Goal: Task Accomplishment & Management: Manage account settings

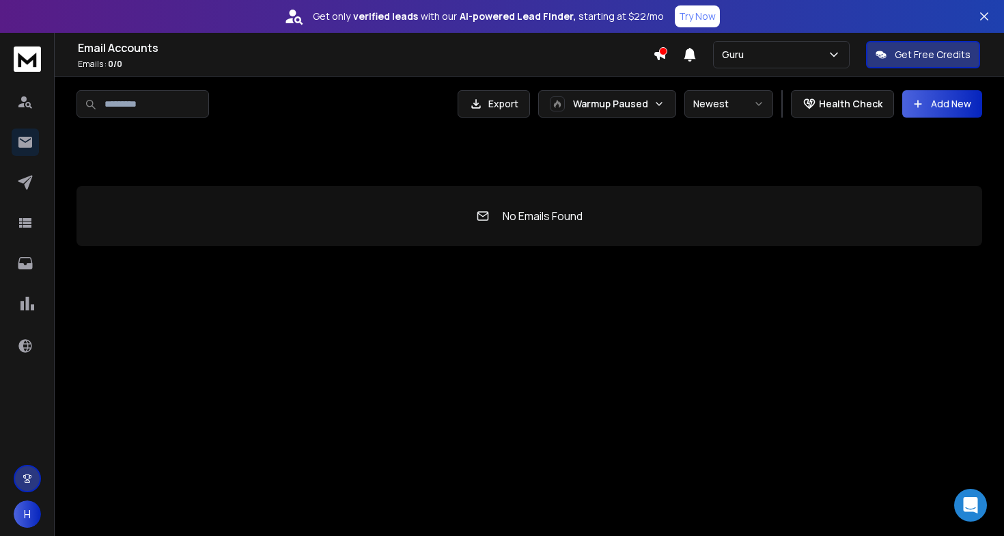
click at [174, 107] on input at bounding box center [143, 103] width 133 height 27
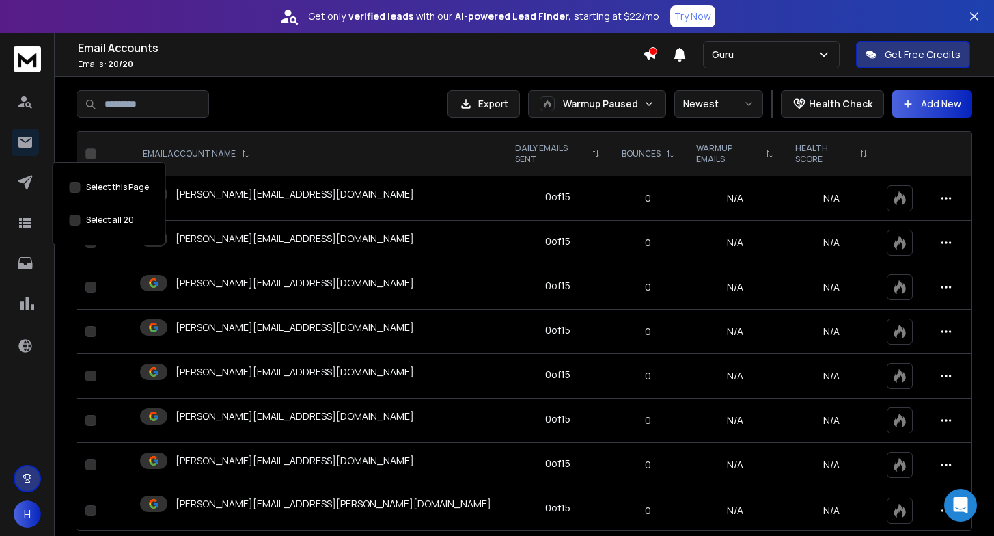
click at [75, 219] on button "Select this Page" at bounding box center [75, 220] width 11 height 11
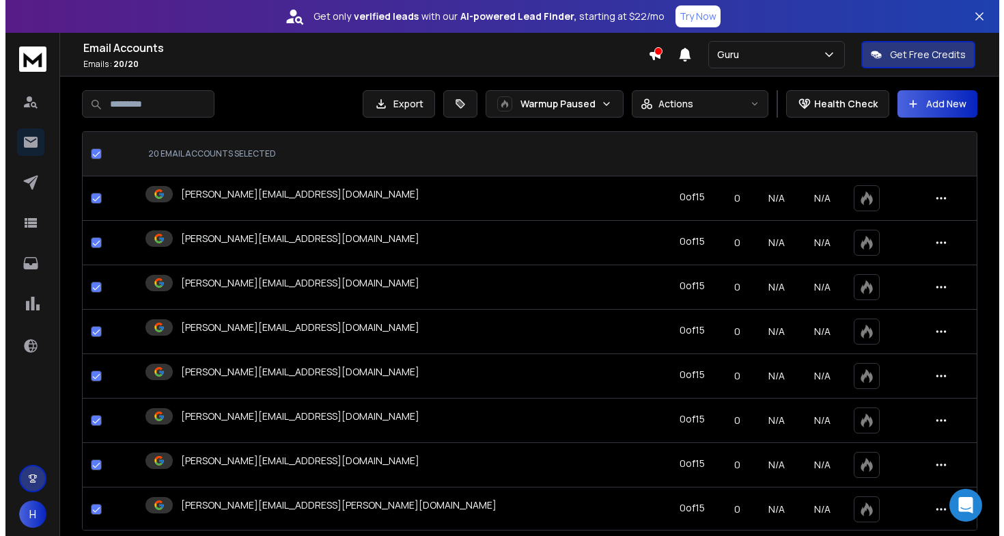
scroll to position [545, 0]
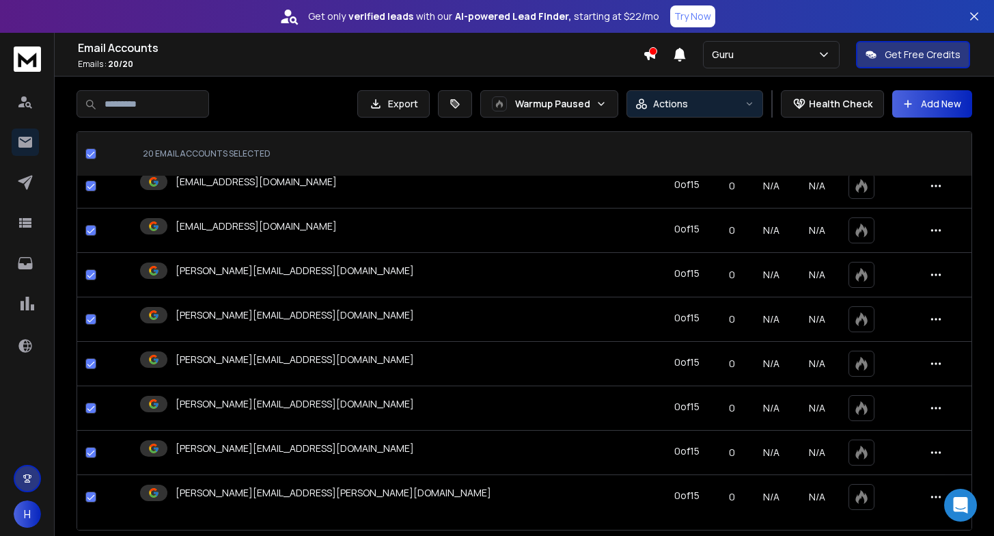
click at [669, 97] on p "Actions" at bounding box center [670, 104] width 35 height 14
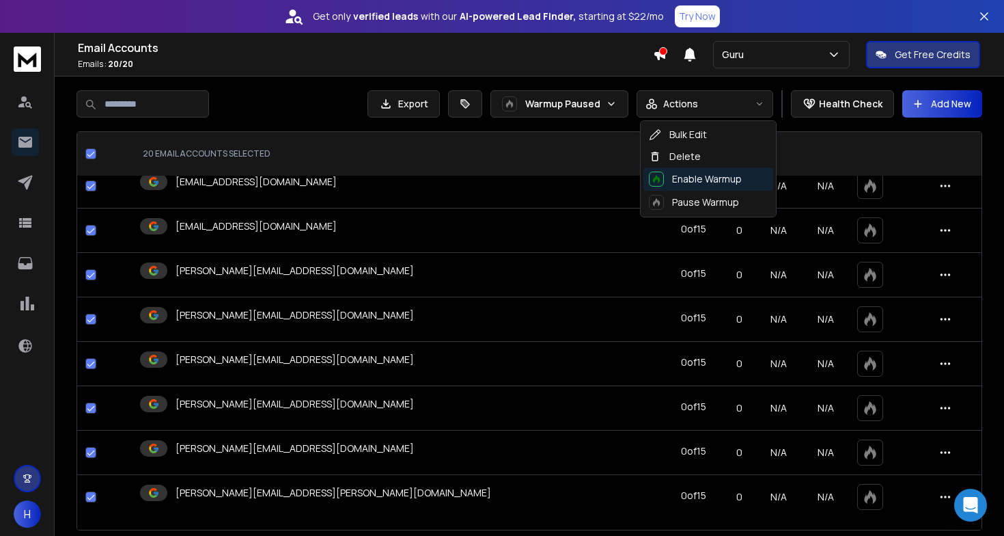
click at [682, 177] on div "Enable Warmup" at bounding box center [695, 178] width 93 height 15
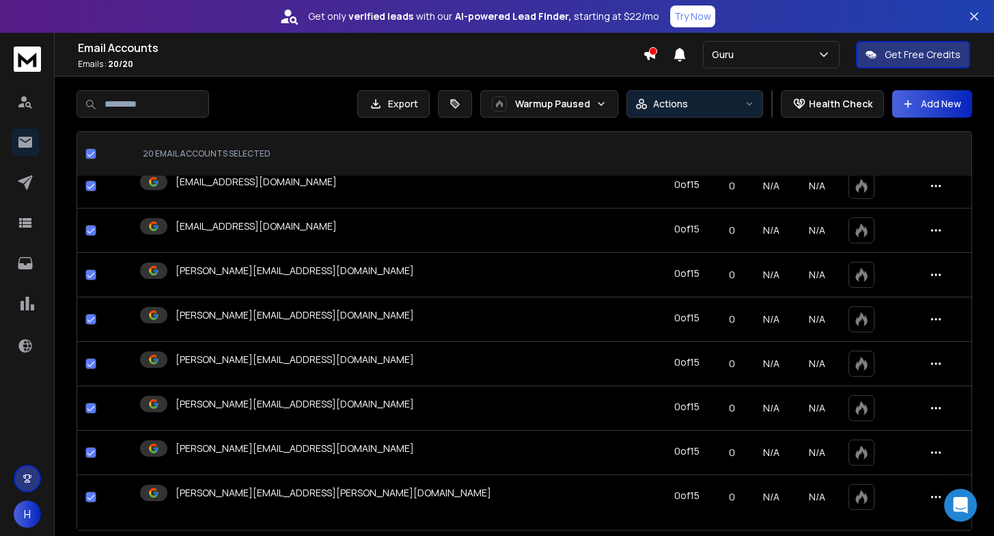
click at [686, 107] on p "Actions" at bounding box center [670, 104] width 35 height 14
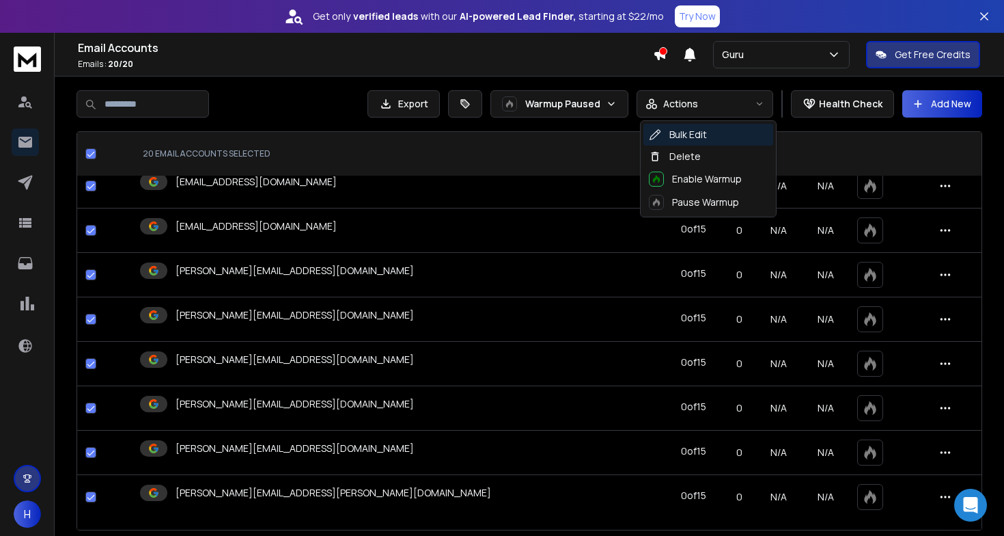
click at [682, 136] on div "Bulk Edit" at bounding box center [678, 135] width 58 height 14
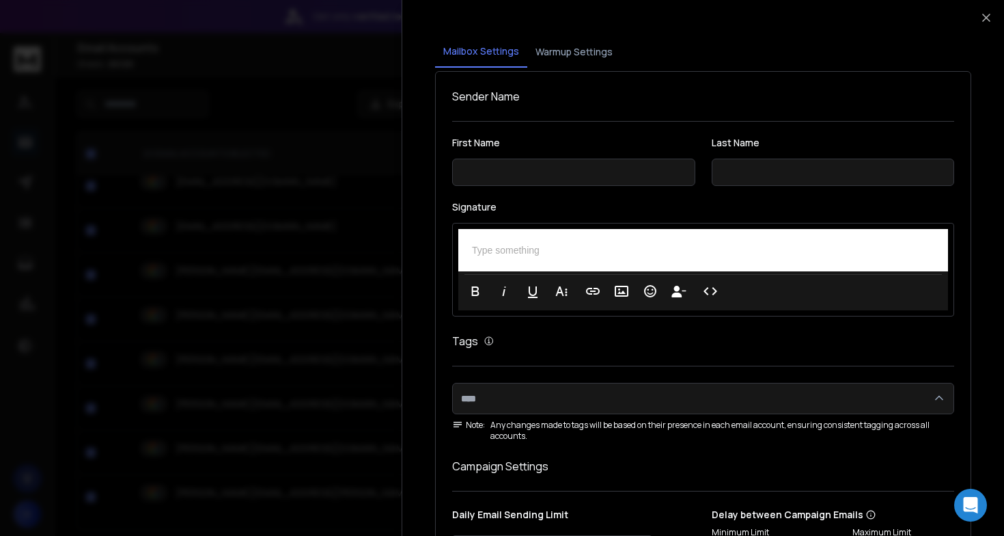
click at [596, 58] on button "Warmup Settings" at bounding box center [574, 52] width 94 height 30
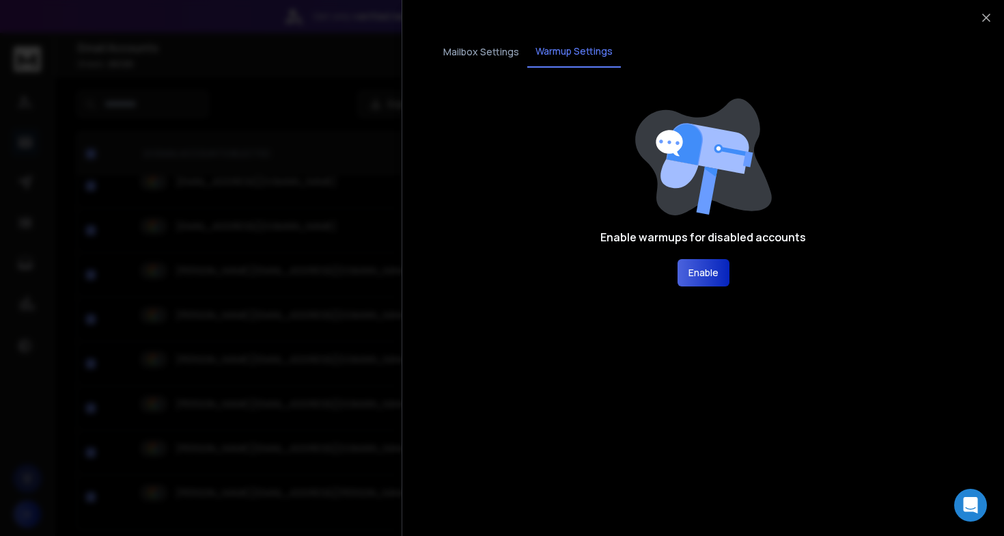
click at [696, 269] on button "Enable" at bounding box center [704, 272] width 52 height 27
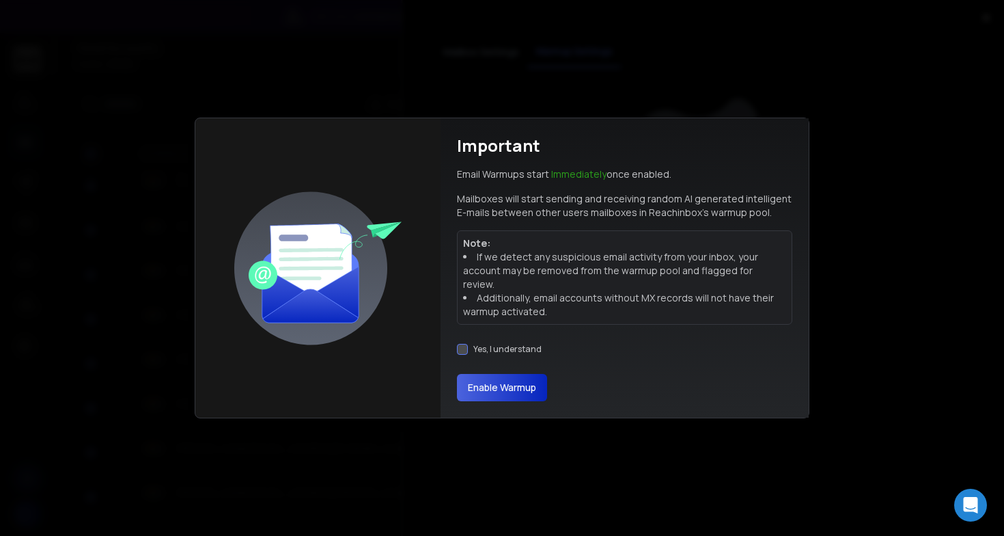
click at [469, 344] on div "Yes, I understand" at bounding box center [499, 349] width 85 height 11
click at [464, 344] on button "Yes, I understand" at bounding box center [462, 349] width 11 height 11
click at [480, 381] on button "Enable Warmup" at bounding box center [502, 387] width 90 height 27
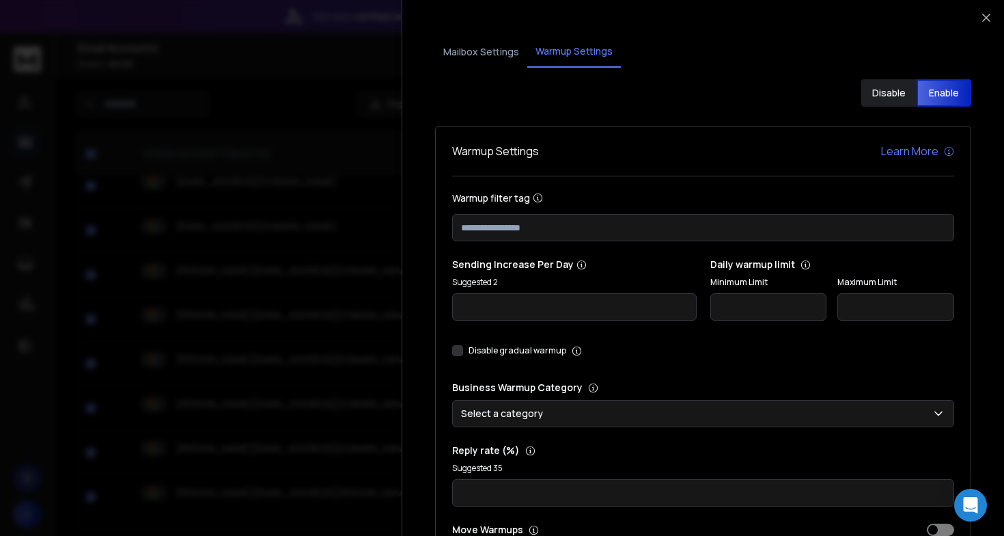
click at [524, 224] on input at bounding box center [703, 227] width 502 height 27
type input "**********"
click at [521, 302] on input "number" at bounding box center [574, 306] width 245 height 27
type input "*"
click at [740, 305] on input "number" at bounding box center [769, 306] width 117 height 27
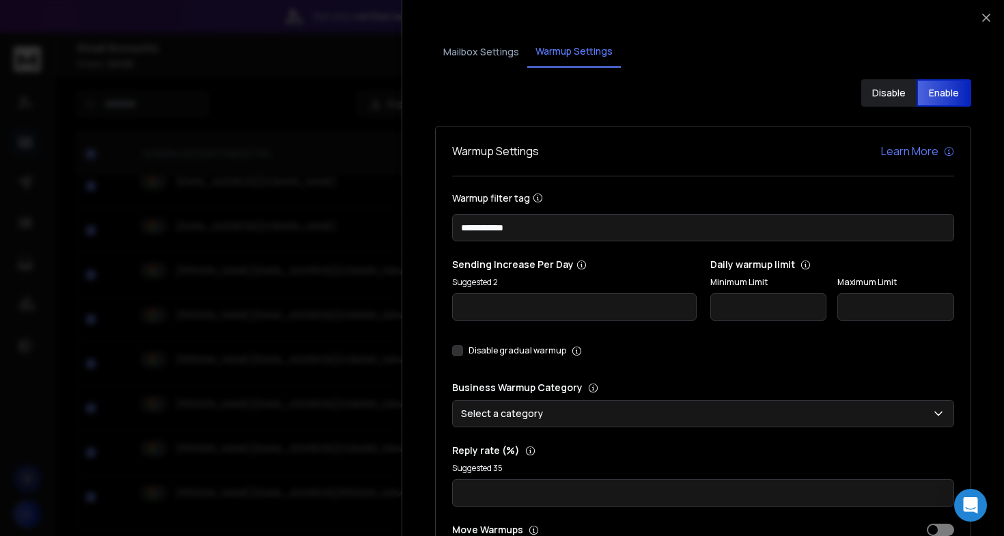
type input "*"
click at [873, 296] on input "number" at bounding box center [896, 306] width 117 height 27
type input "**"
click at [728, 350] on div "Disable gradual warmup" at bounding box center [703, 350] width 502 height 27
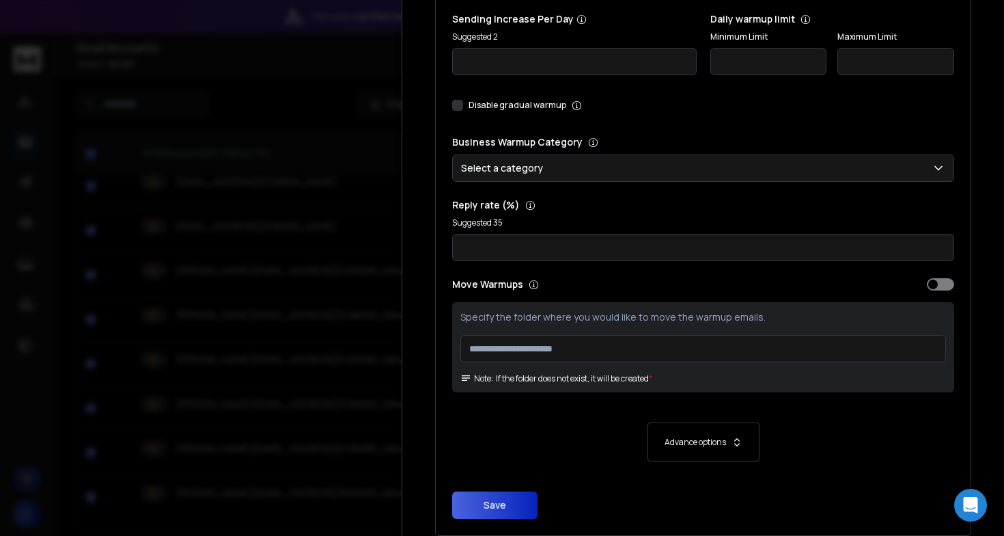
scroll to position [284, 0]
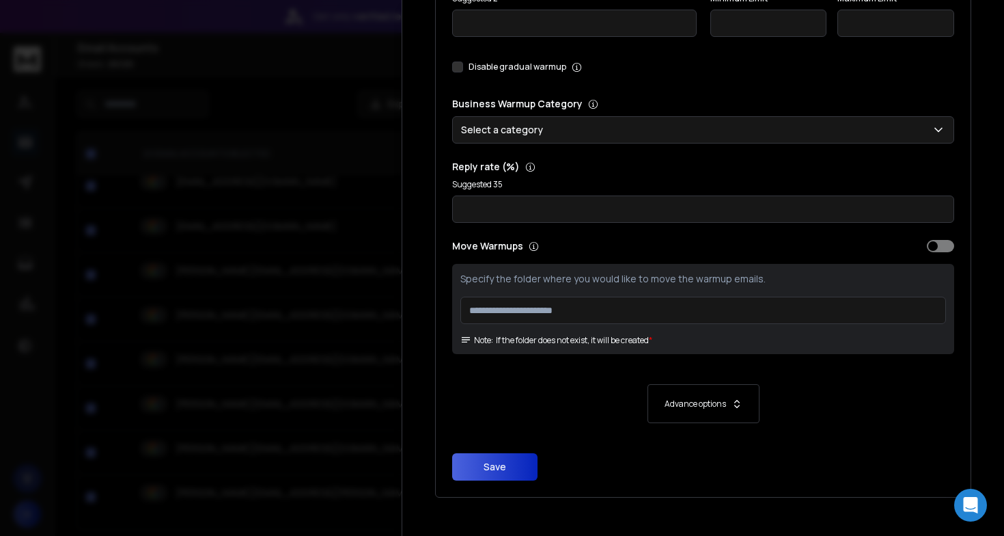
click at [476, 463] on button "Save" at bounding box center [494, 466] width 85 height 27
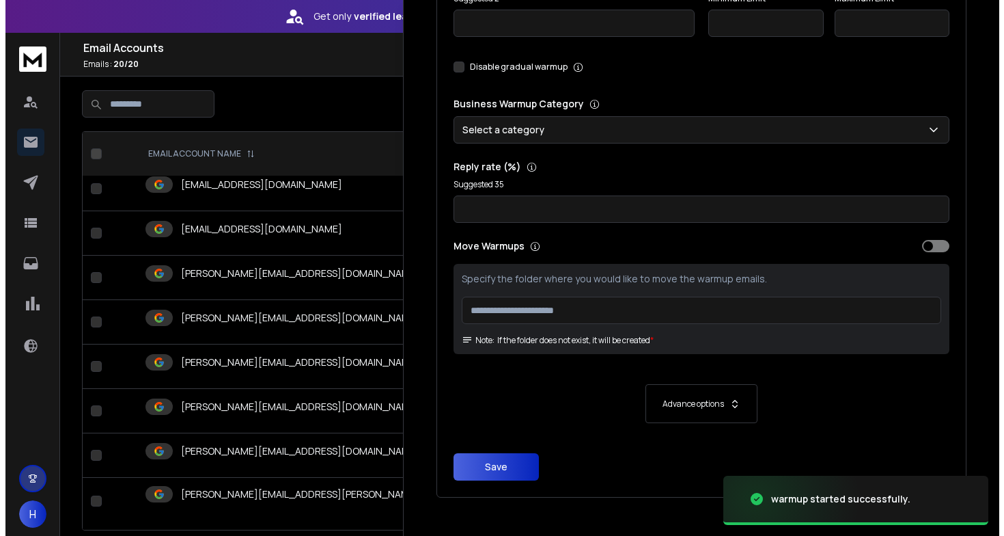
scroll to position [0, 0]
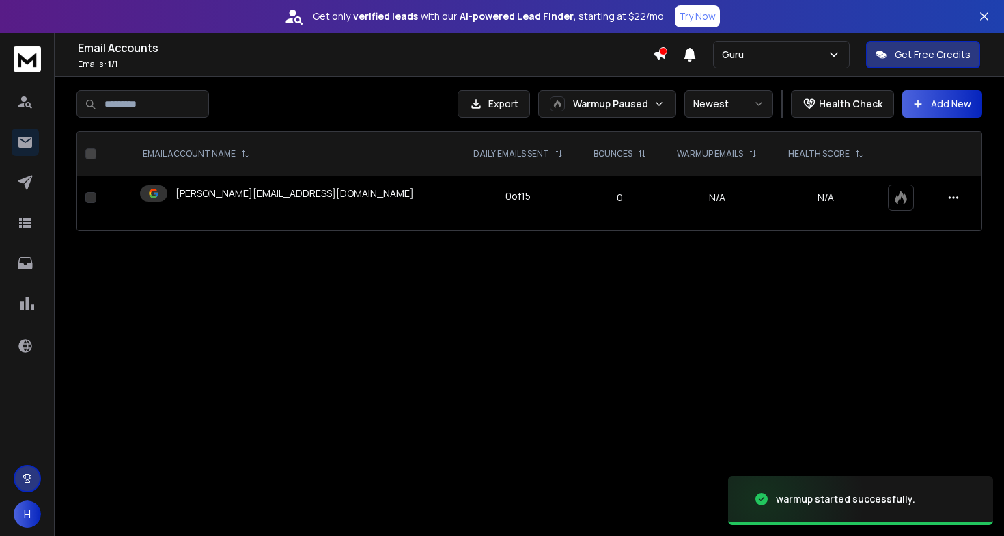
click at [424, 387] on div "Get only verified leads with our AI-powered Lead Finder, starting at $22/mo Try…" at bounding box center [502, 268] width 1004 height 536
click at [322, 217] on td "hillary@connectedbyguru.com" at bounding box center [294, 198] width 325 height 44
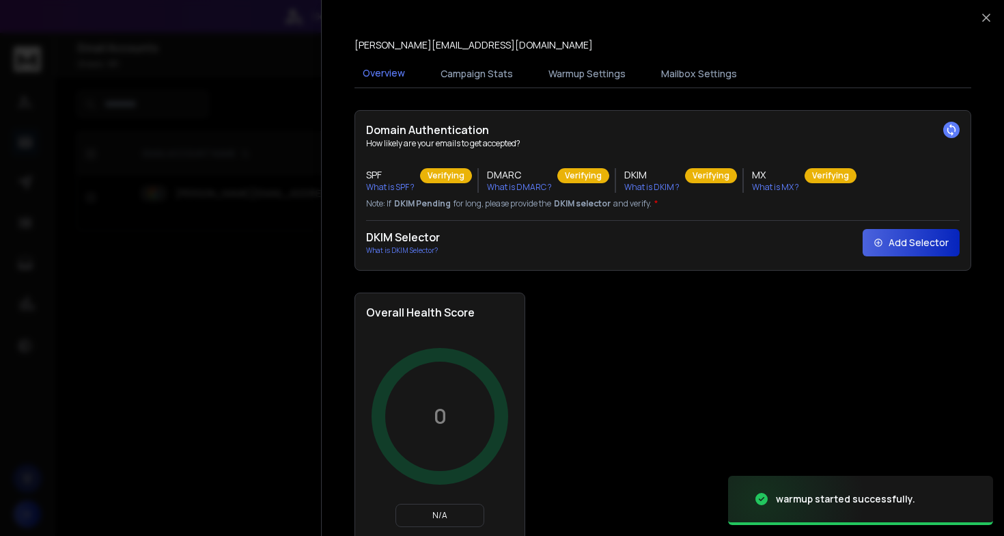
click at [571, 75] on button "Warmup Settings" at bounding box center [587, 74] width 94 height 30
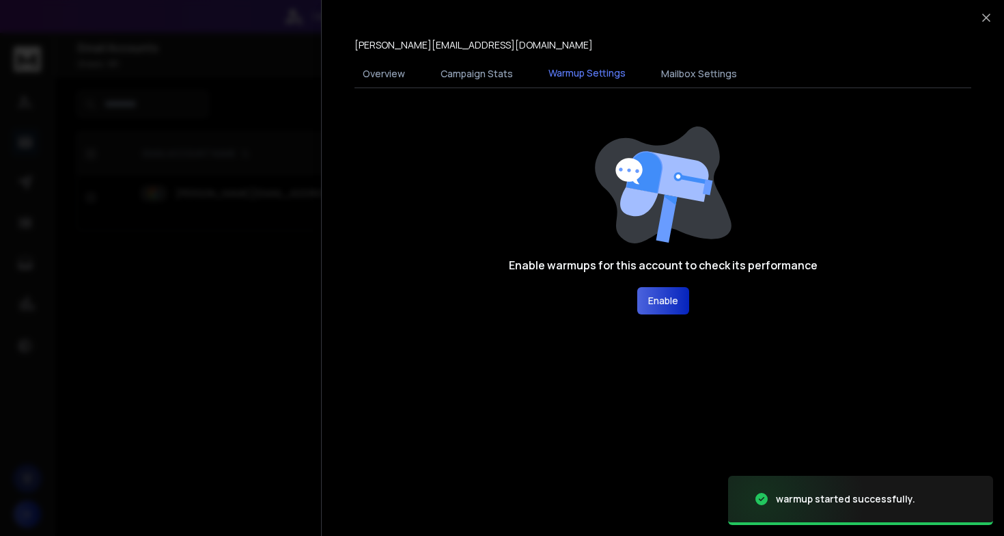
click at [667, 300] on button "Enable" at bounding box center [663, 300] width 52 height 27
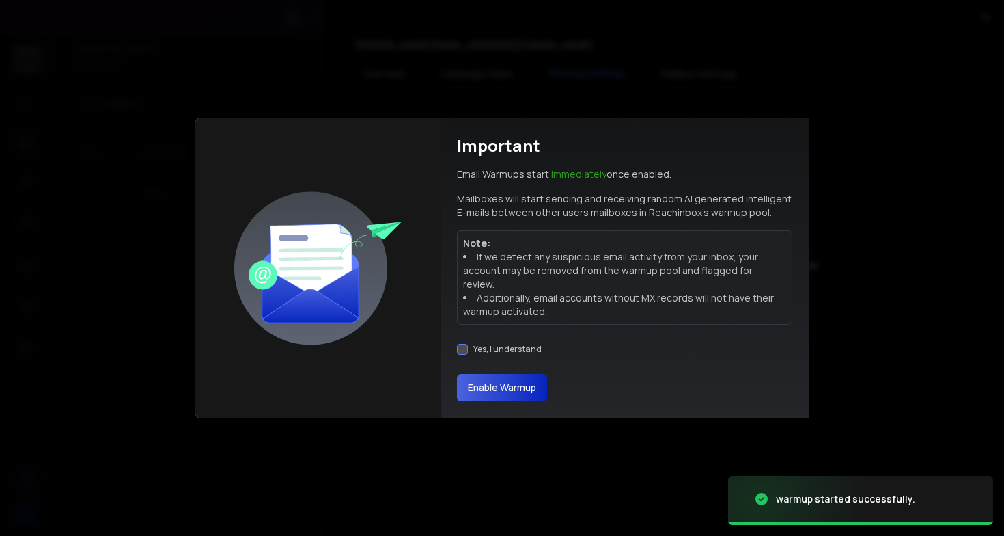
click at [461, 344] on button "Yes, I understand" at bounding box center [462, 349] width 11 height 11
click at [484, 389] on button "Enable Warmup" at bounding box center [502, 387] width 90 height 27
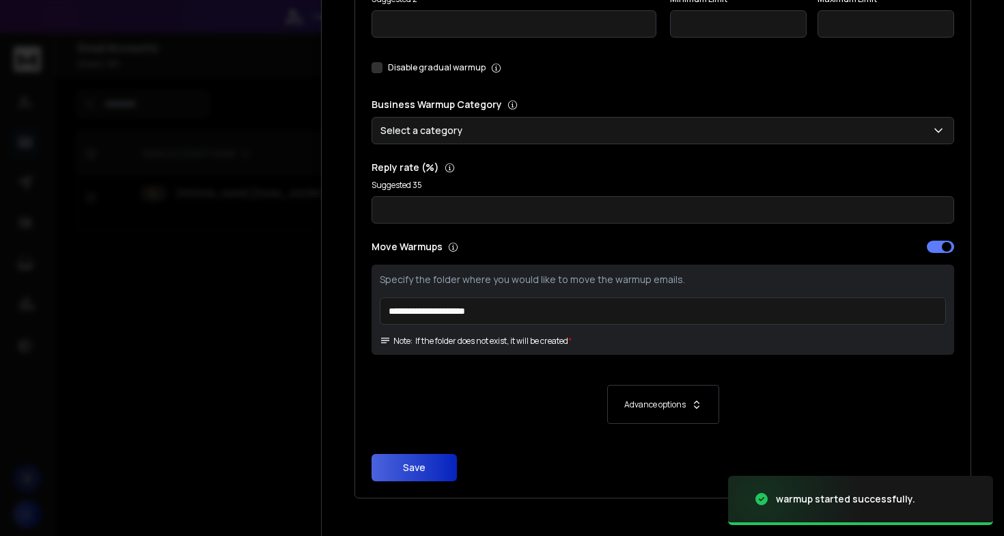
scroll to position [312, 0]
click at [409, 467] on button "Save" at bounding box center [414, 466] width 85 height 27
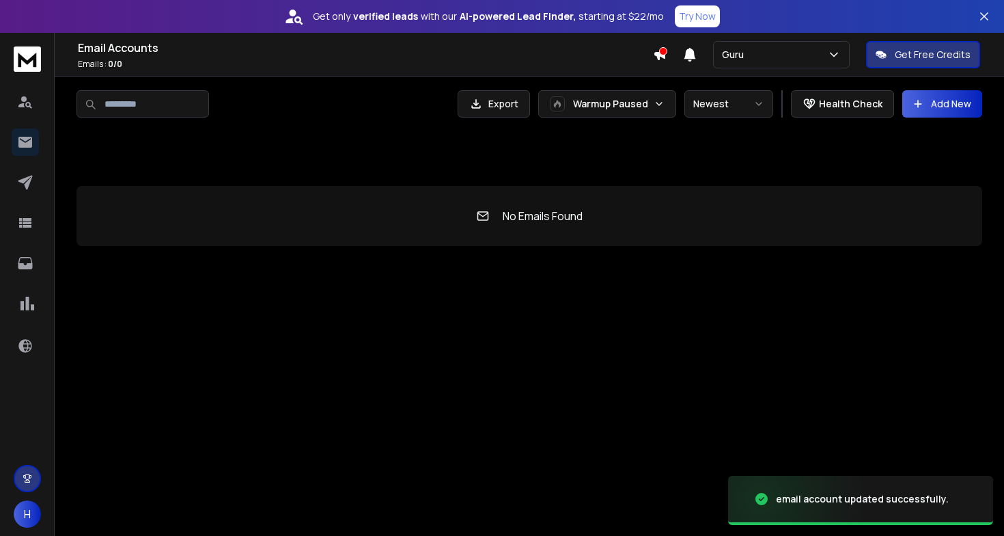
click at [363, 391] on div "Get only verified leads with our AI-powered Lead Finder, starting at $22/mo Try…" at bounding box center [502, 268] width 1004 height 536
click at [165, 98] on input at bounding box center [143, 103] width 133 height 27
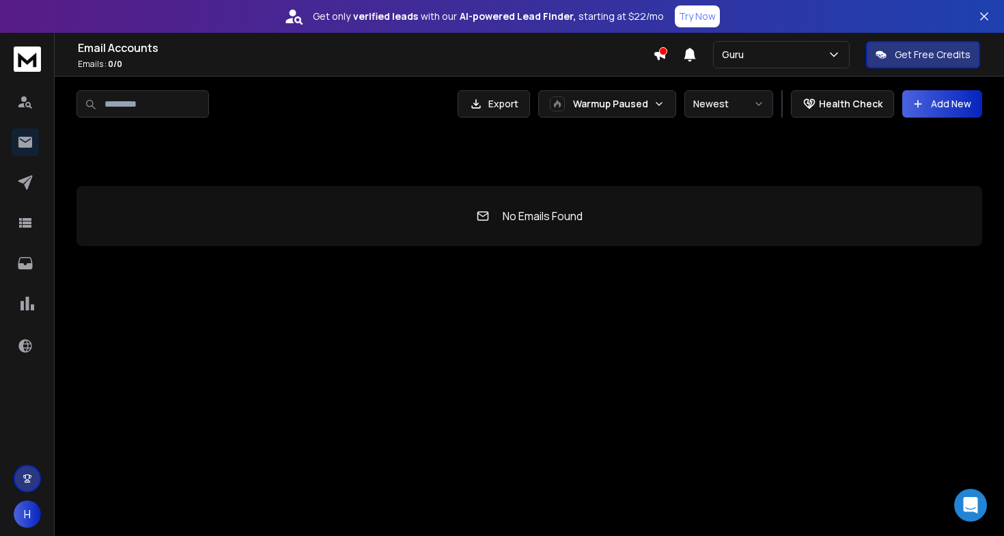
click at [135, 109] on input at bounding box center [143, 103] width 133 height 27
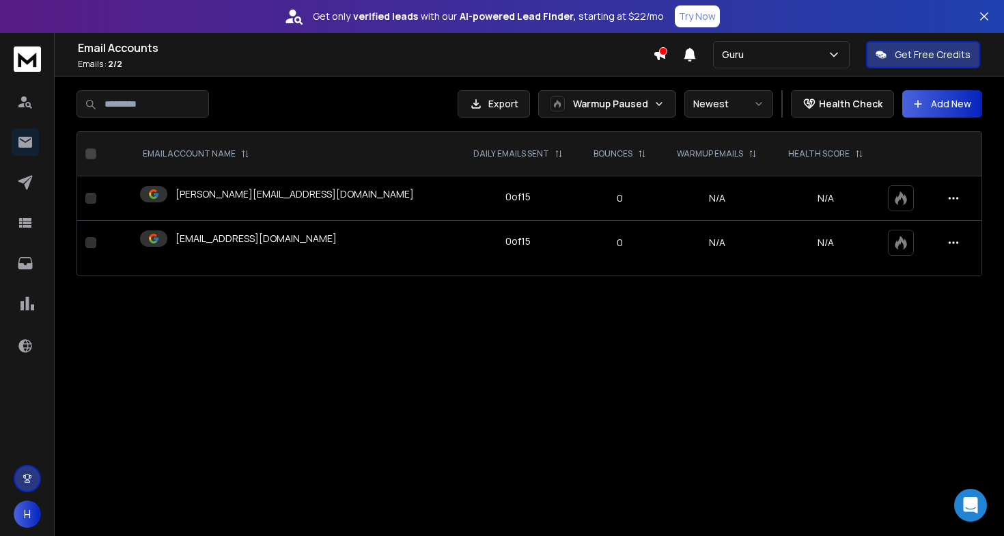
drag, startPoint x: 323, startPoint y: 110, endPoint x: 281, endPoint y: 94, distance: 44.8
click at [324, 110] on div at bounding box center [263, 103] width 373 height 27
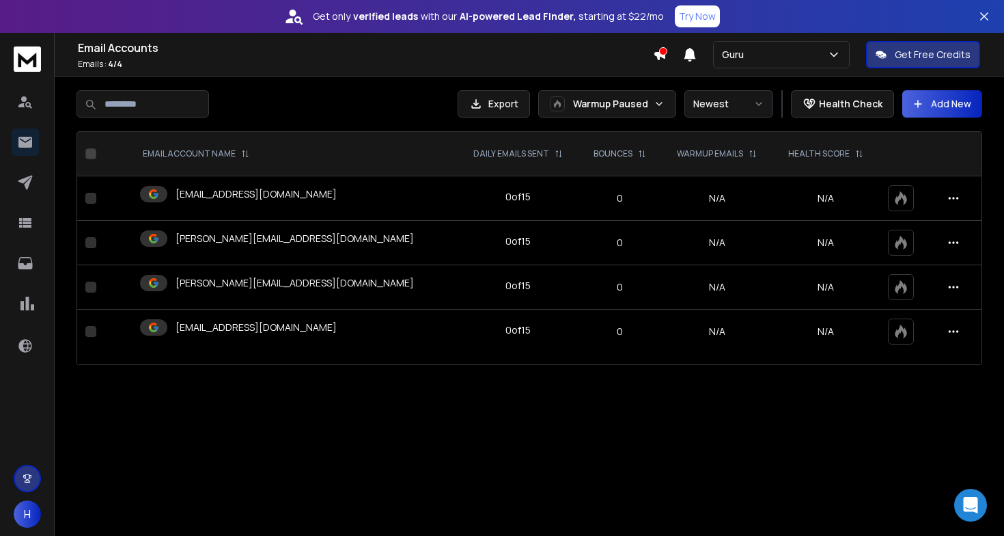
click at [206, 119] on div "Export Warmup Paused Newest Health Check Add New EMAIL ACCOUNT NAME DAILY EMAIL…" at bounding box center [530, 227] width 906 height 275
click at [204, 114] on input at bounding box center [143, 103] width 133 height 27
